Goal: Information Seeking & Learning: Check status

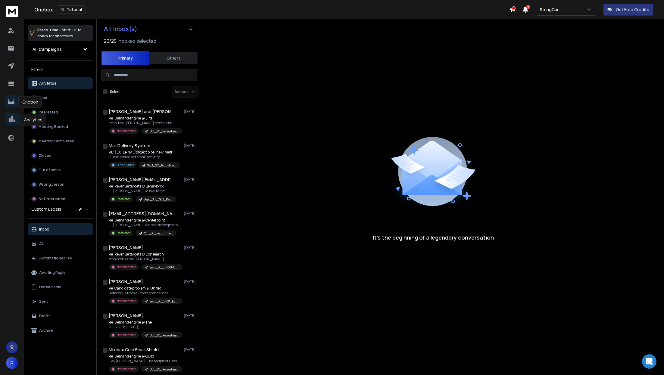
click at [8, 114] on link at bounding box center [12, 119] width 14 height 14
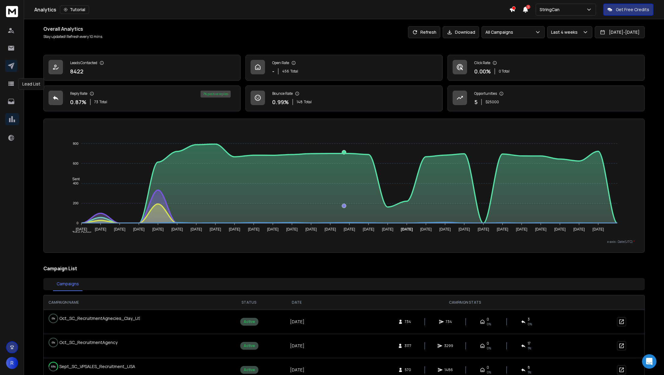
click at [11, 67] on icon at bounding box center [11, 66] width 6 height 6
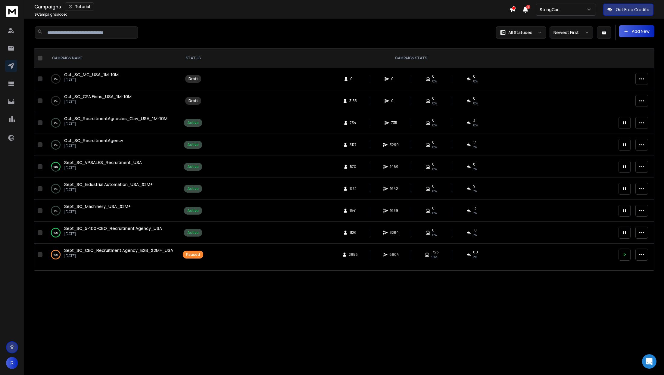
click at [112, 86] on td "0 % Oct_SC_MC_USA_1M-10M [DATE]" at bounding box center [112, 79] width 134 height 22
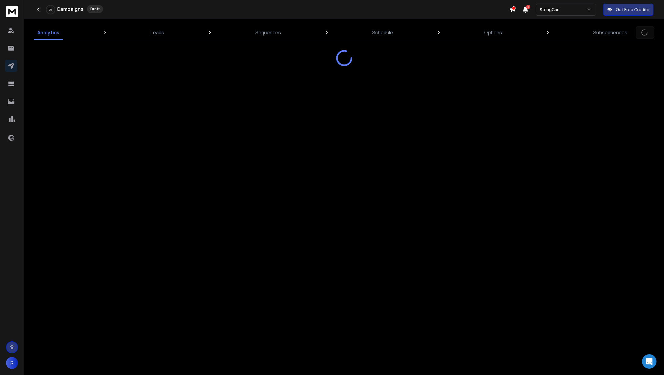
click at [33, 6] on div "0 % Campaigns Draft 1 StringCan Get Free Credits" at bounding box center [332, 9] width 664 height 19
click at [39, 11] on icon at bounding box center [38, 9] width 5 height 5
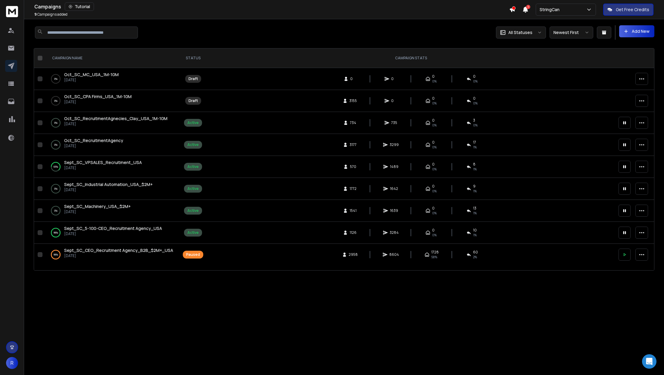
click at [92, 119] on span "Oct_SC_RecruitmentAgnecies_Clay_USA_1M-10M" at bounding box center [115, 119] width 103 height 6
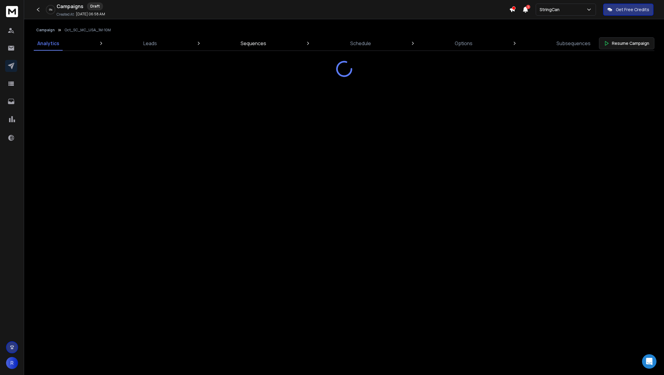
click at [255, 45] on p "Sequences" at bounding box center [254, 43] width 26 height 7
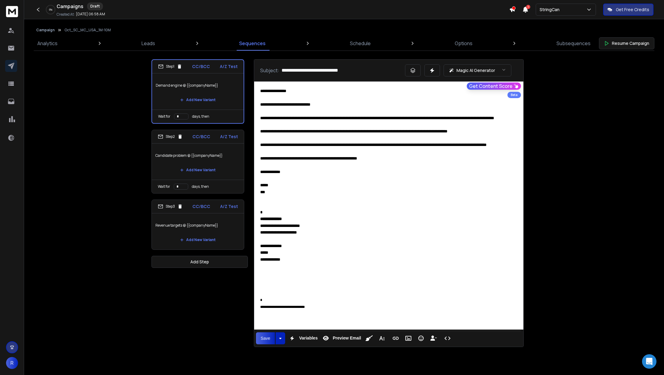
scroll to position [12, 0]
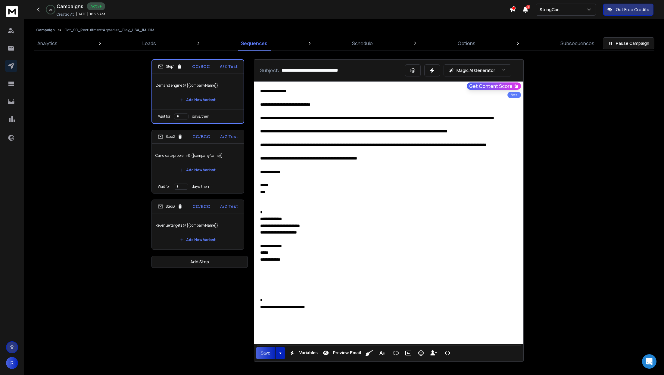
click at [69, 129] on div "**********" at bounding box center [344, 211] width 621 height 308
click at [37, 11] on icon at bounding box center [38, 9] width 5 height 5
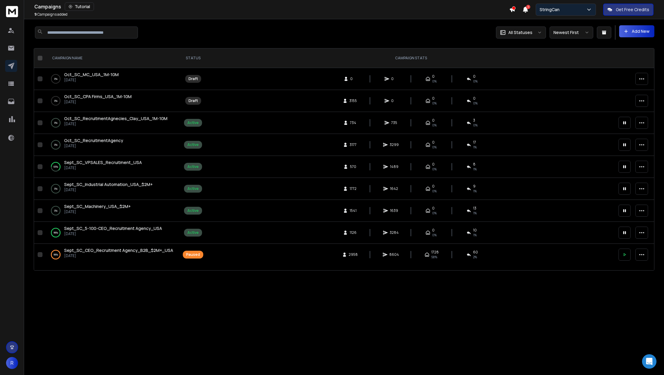
click at [561, 9] on p "StringCan" at bounding box center [551, 10] width 22 height 6
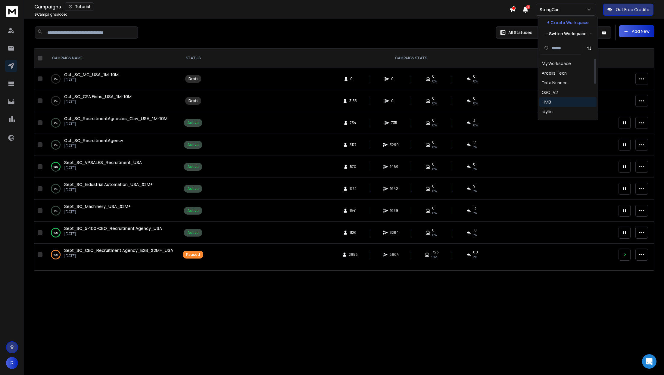
click at [560, 101] on div "HMB" at bounding box center [567, 102] width 57 height 10
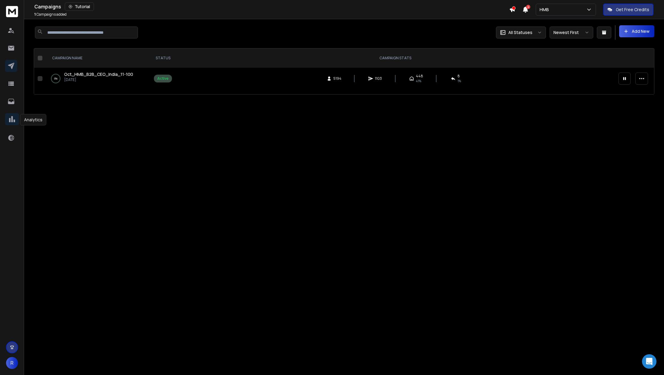
click at [8, 114] on link at bounding box center [12, 119] width 14 height 14
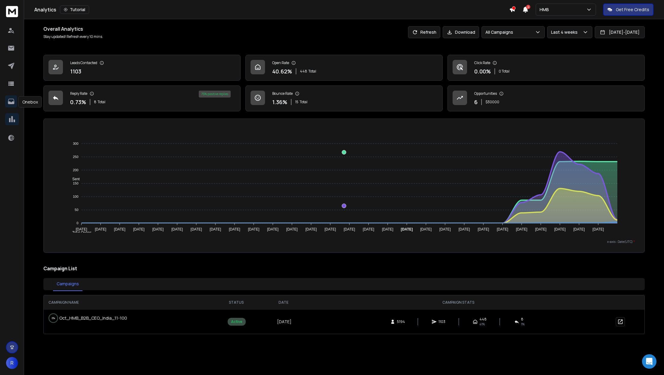
click at [13, 105] on icon at bounding box center [11, 101] width 7 height 7
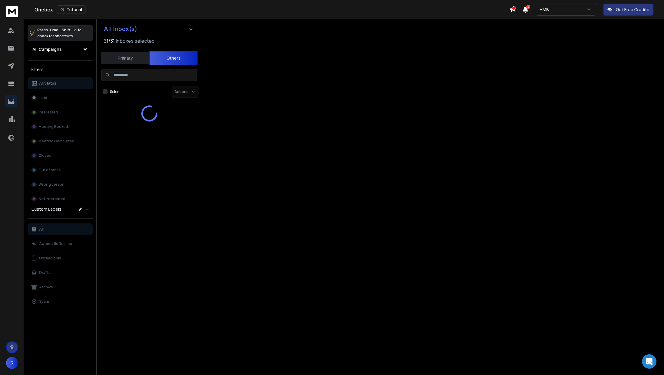
click at [176, 56] on button "Others" at bounding box center [173, 58] width 48 height 14
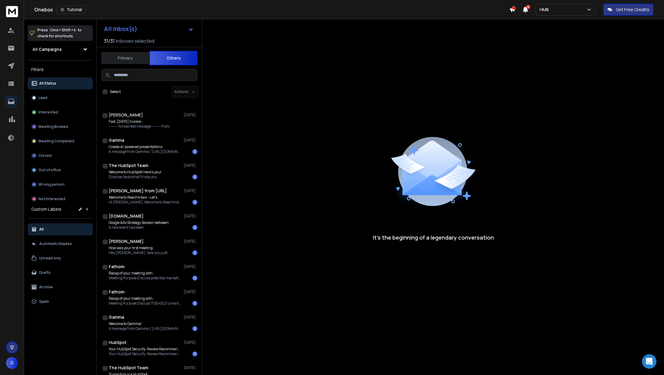
scroll to position [495, 0]
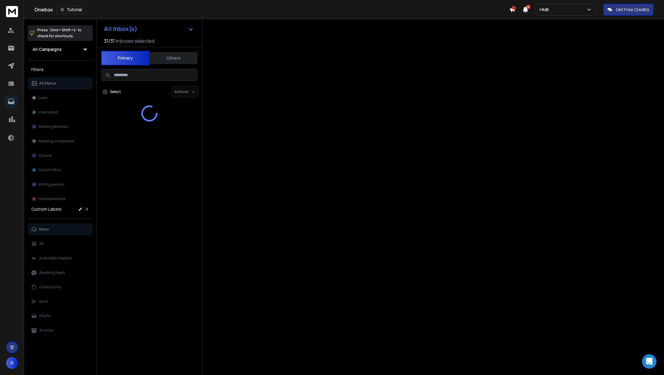
click at [113, 52] on button "Primary" at bounding box center [125, 58] width 48 height 14
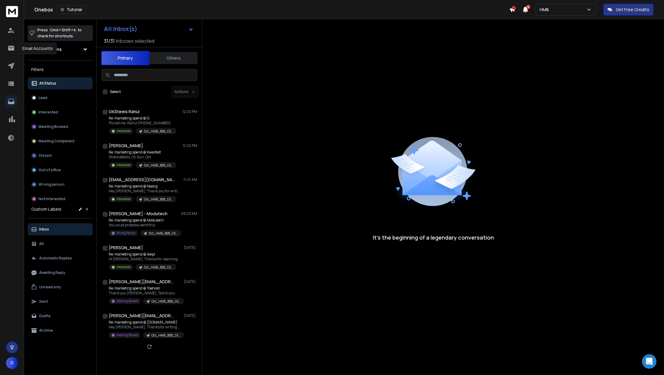
click at [10, 60] on div at bounding box center [12, 85] width 14 height 122
click at [10, 64] on icon at bounding box center [11, 65] width 7 height 7
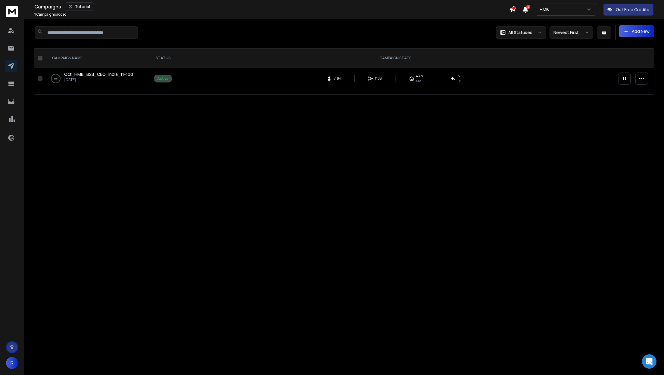
click at [127, 77] on link "Oct_HMB_B2B_CEO_India_11-100" at bounding box center [98, 74] width 69 height 6
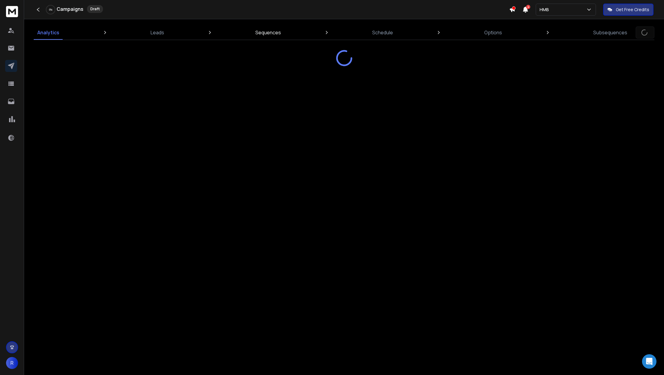
click at [272, 36] on p "Sequences" at bounding box center [268, 32] width 26 height 7
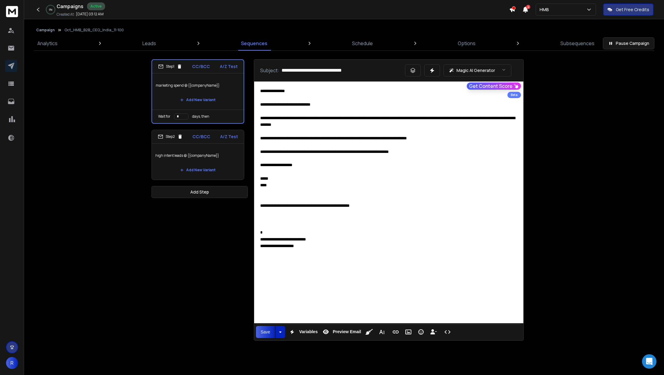
click at [176, 151] on p "high intent leads @ {{companyName}}" at bounding box center [197, 155] width 85 height 17
type input "**********"
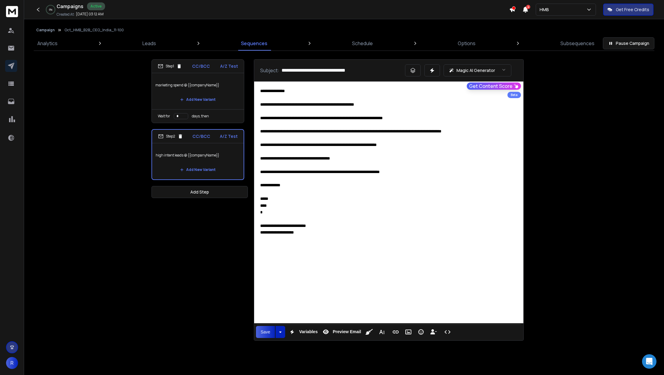
click at [95, 217] on div "**********" at bounding box center [344, 200] width 621 height 286
click at [39, 11] on icon at bounding box center [38, 9] width 5 height 5
